Goal: Find specific page/section: Find specific page/section

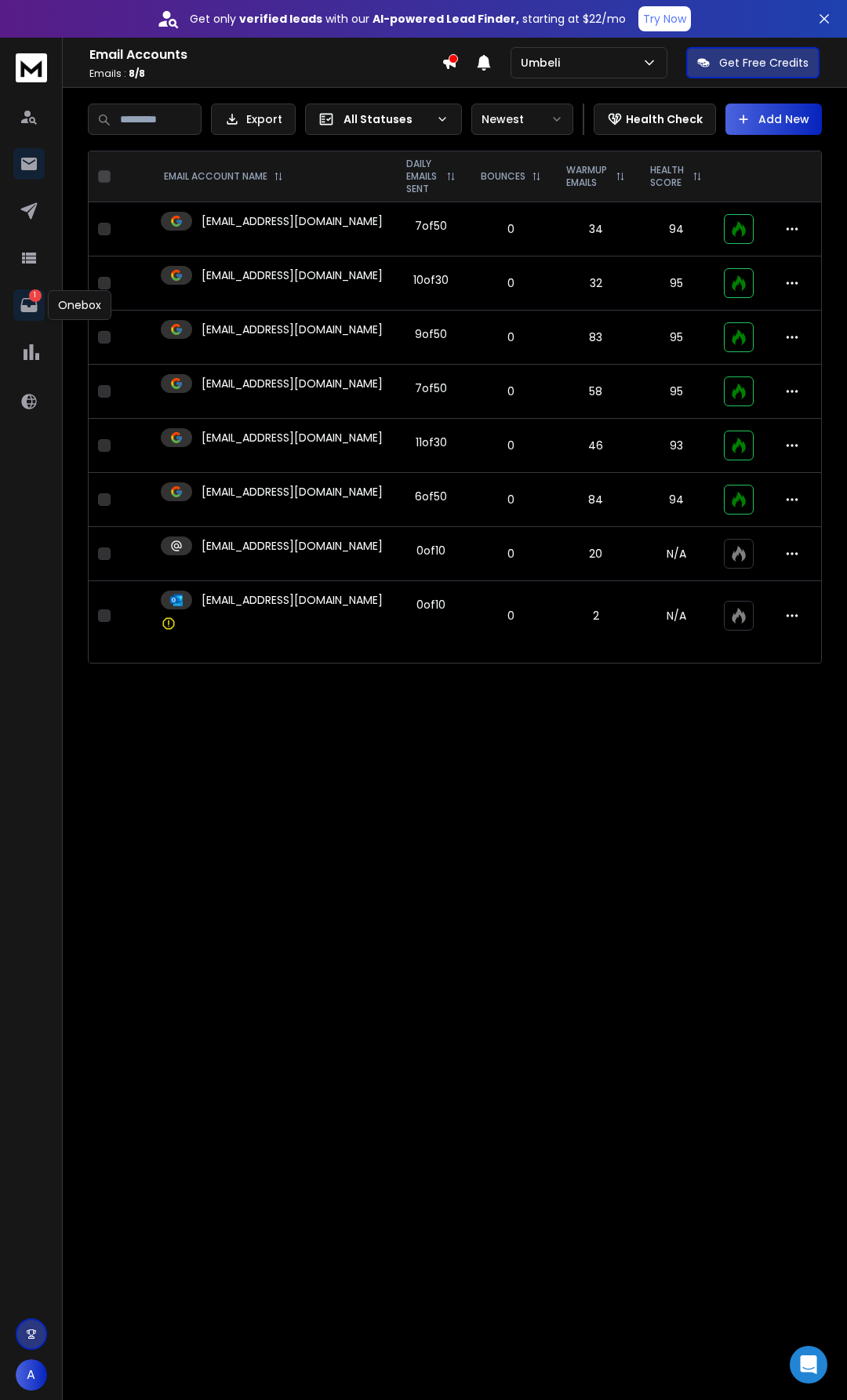
click at [39, 301] on link "1" at bounding box center [29, 305] width 31 height 31
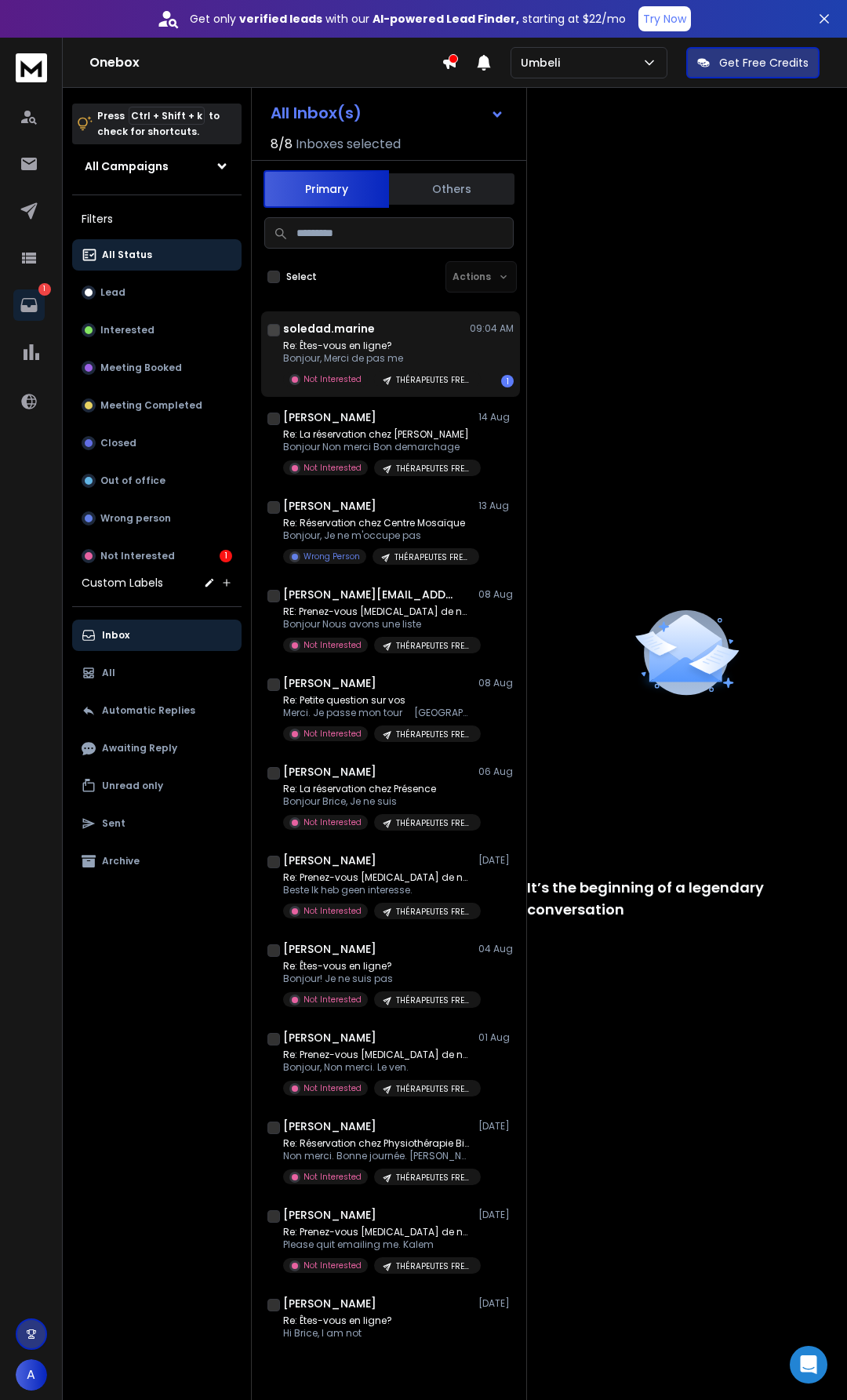
click at [366, 352] on p "Bonjour, Merci de pas me" at bounding box center [377, 358] width 188 height 13
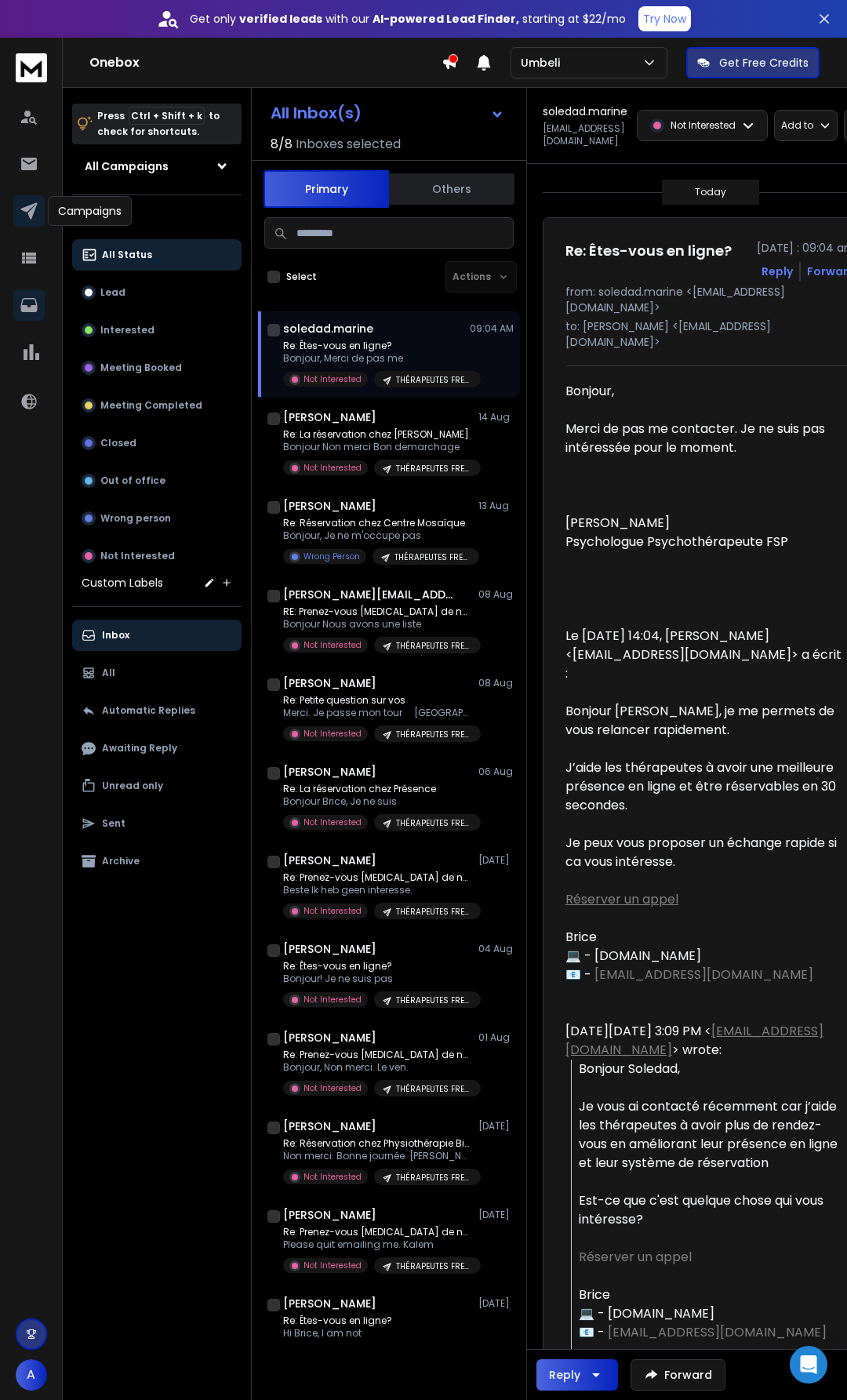
click at [30, 213] on icon at bounding box center [29, 211] width 17 height 17
